Goal: Task Accomplishment & Management: Use online tool/utility

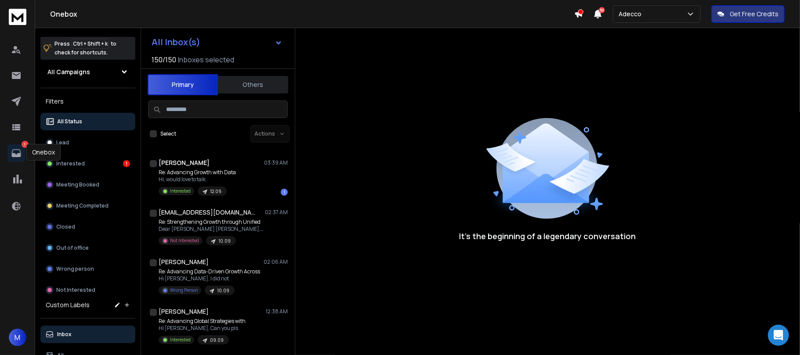
click at [18, 157] on icon at bounding box center [16, 153] width 11 height 11
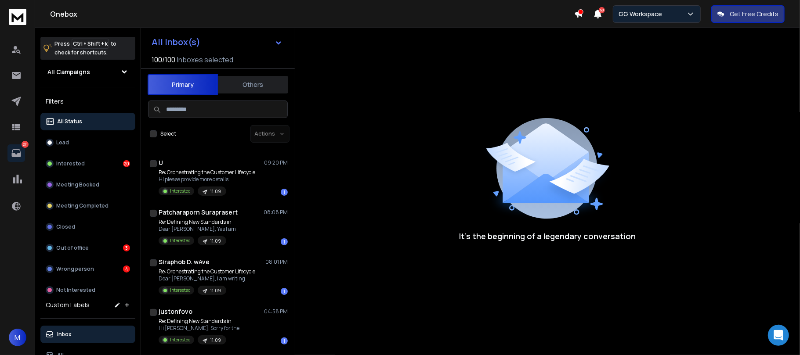
click at [659, 17] on p "GG Workspace" at bounding box center [642, 14] width 47 height 9
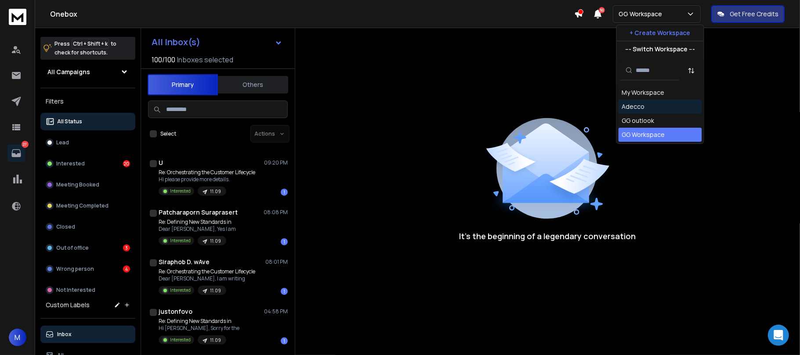
click at [638, 108] on div "Adecco" at bounding box center [633, 106] width 23 height 9
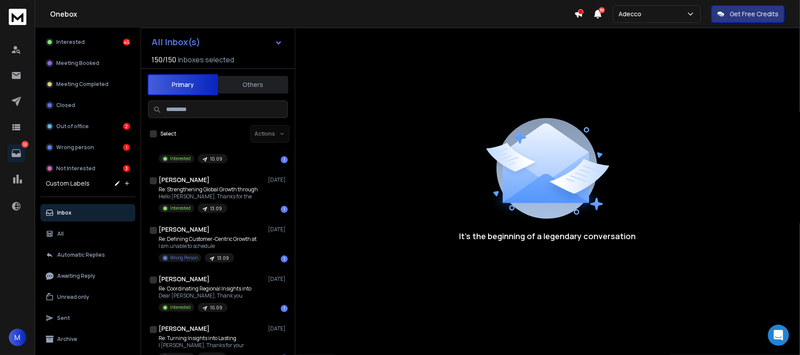
scroll to position [2286, 0]
